Goal: Check status: Check status

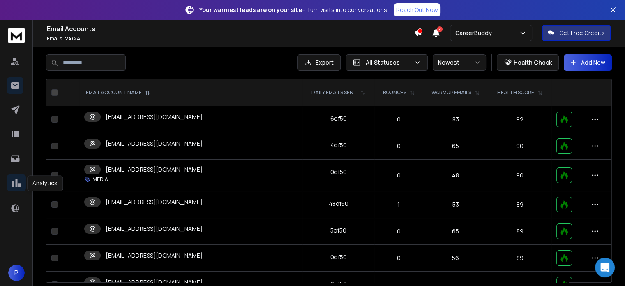
click at [16, 186] on icon at bounding box center [16, 182] width 8 height 8
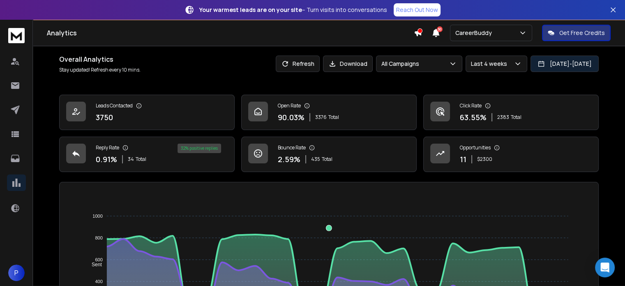
click at [537, 58] on button "[DATE] - [DATE]" at bounding box center [565, 63] width 68 height 16
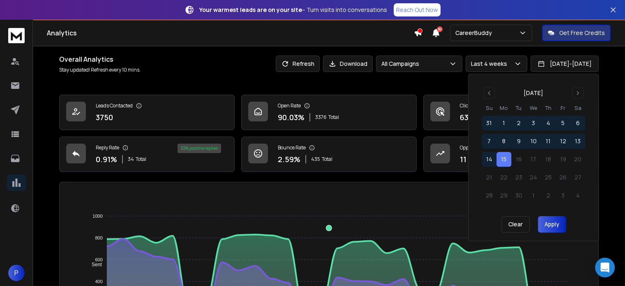
click at [502, 157] on button "15" at bounding box center [504, 159] width 15 height 15
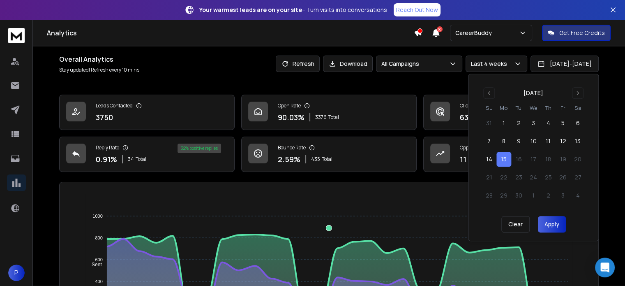
click at [502, 157] on button "15" at bounding box center [504, 159] width 15 height 15
click at [485, 139] on button "7" at bounding box center [489, 141] width 15 height 15
click at [575, 139] on button "13" at bounding box center [578, 141] width 15 height 15
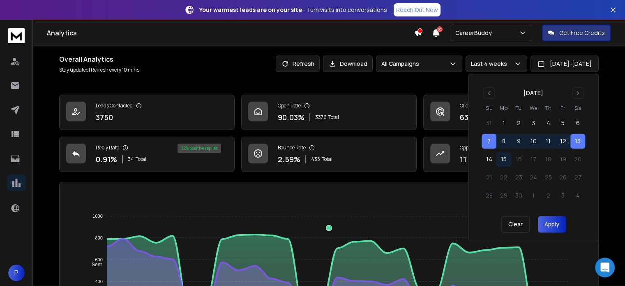
click at [549, 224] on button "Apply" at bounding box center [552, 224] width 28 height 16
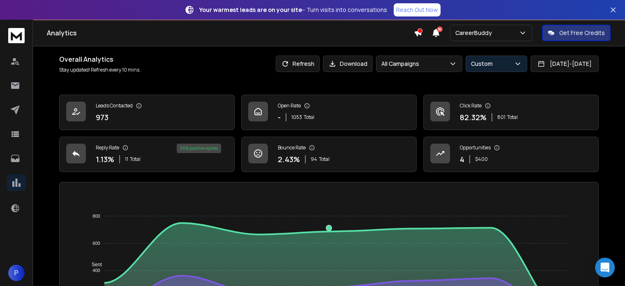
click at [471, 65] on p "Custom" at bounding box center [483, 64] width 25 height 8
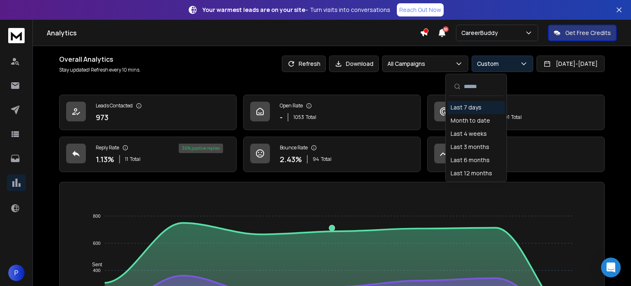
click at [477, 65] on p "Custom" at bounding box center [489, 64] width 25 height 8
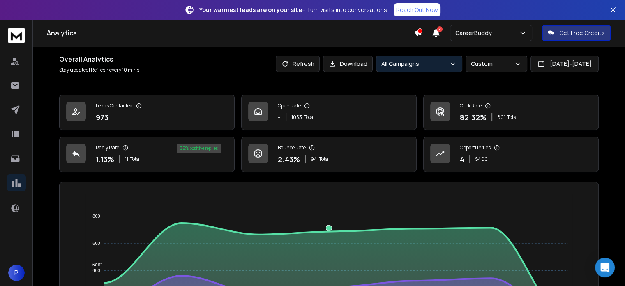
click at [420, 62] on div "All Campaigns" at bounding box center [419, 64] width 76 height 8
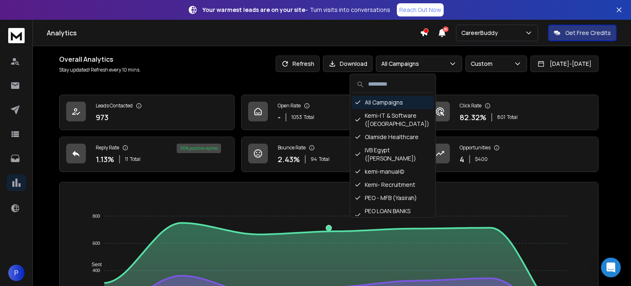
click at [379, 108] on div "All Campaigns" at bounding box center [393, 102] width 82 height 13
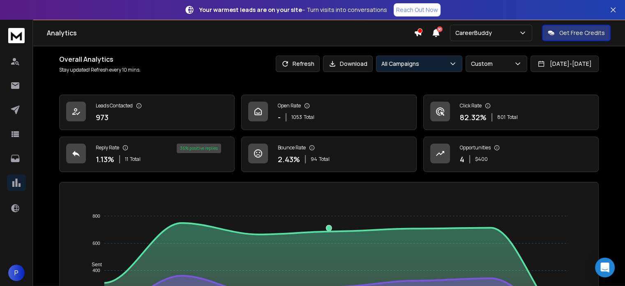
click at [400, 59] on button "All Campaigns" at bounding box center [419, 63] width 86 height 16
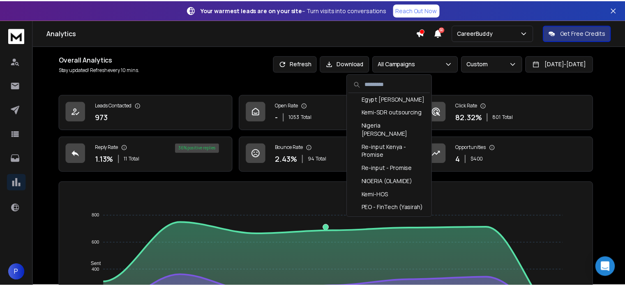
scroll to position [194, 0]
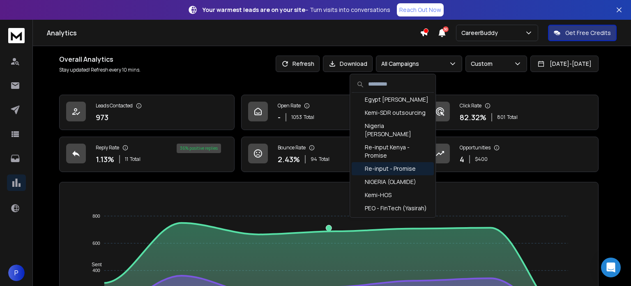
click at [370, 162] on div "Re-input - Promise" at bounding box center [393, 168] width 82 height 13
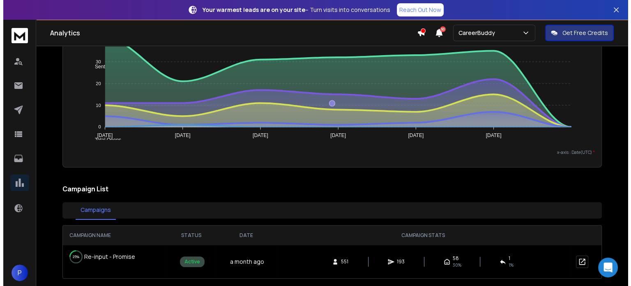
scroll to position [0, 0]
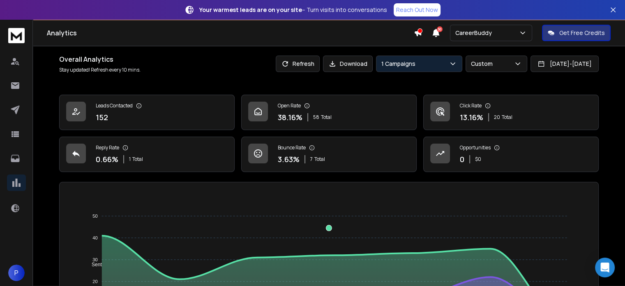
click at [383, 58] on button "1 Campaigns" at bounding box center [419, 63] width 86 height 16
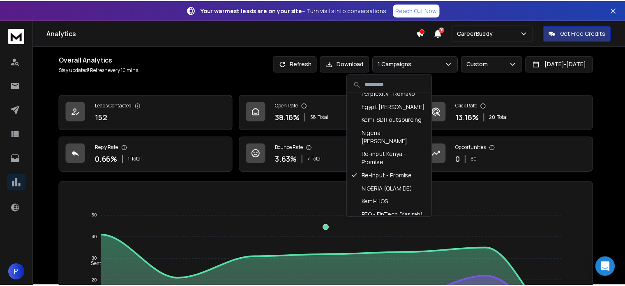
scroll to position [186, 0]
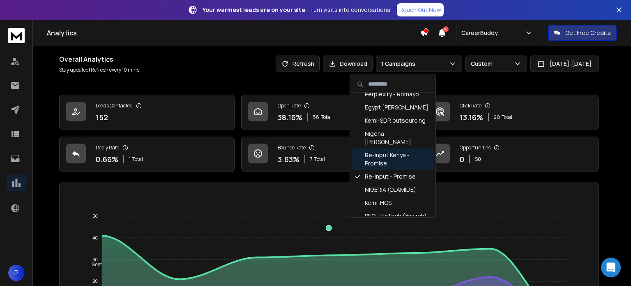
click at [381, 148] on div "Re-input Kenya - Promise" at bounding box center [393, 158] width 82 height 21
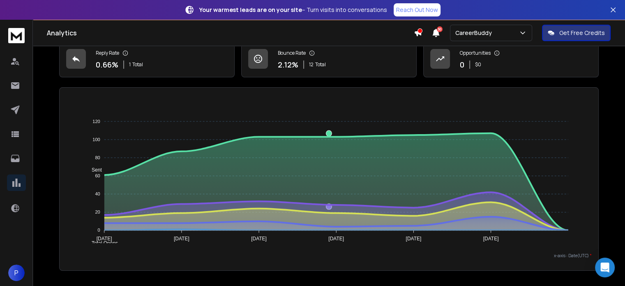
scroll to position [0, 0]
